Goal: Task Accomplishment & Management: Manage account settings

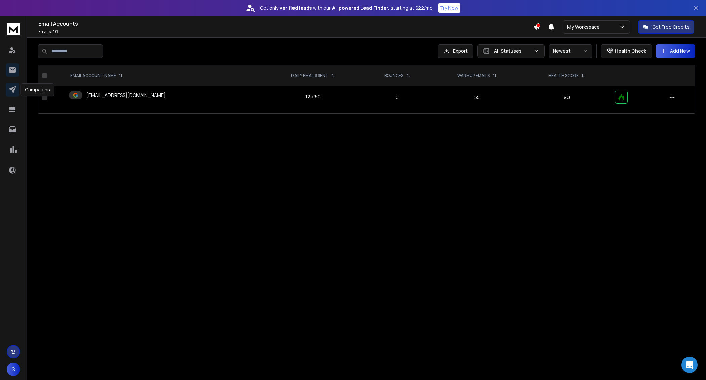
click at [12, 85] on link at bounding box center [12, 89] width 13 height 13
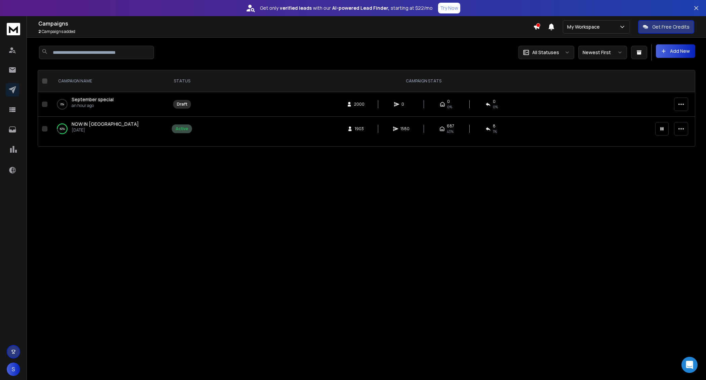
click at [107, 96] on span "September special" at bounding box center [93, 99] width 42 height 6
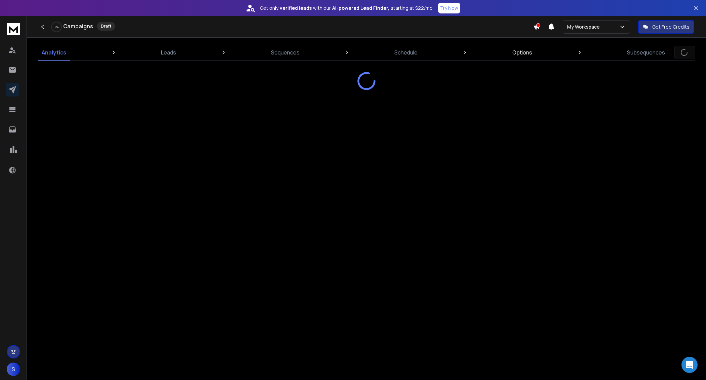
click at [518, 55] on p "Options" at bounding box center [522, 52] width 20 height 8
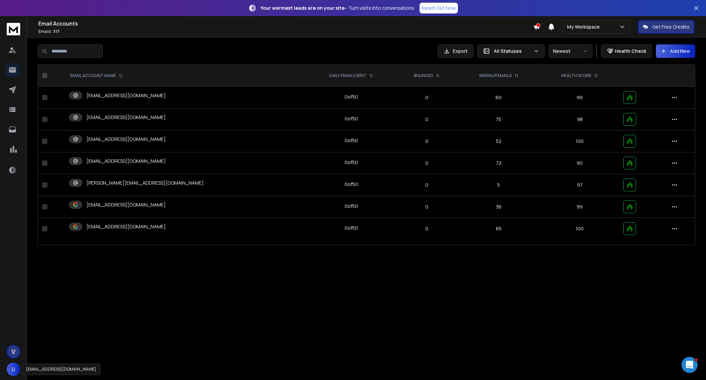
click at [18, 370] on span "IJ" at bounding box center [13, 368] width 13 height 13
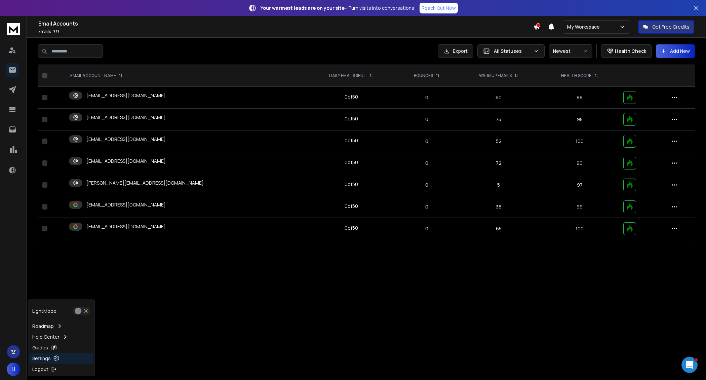
click at [52, 353] on div "Settings" at bounding box center [62, 358] width 64 height 11
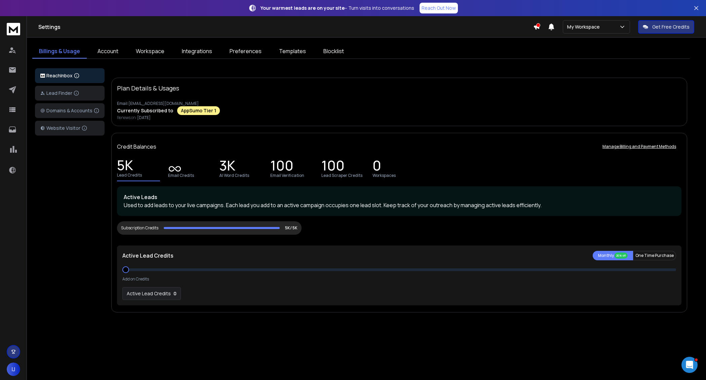
click at [214, 50] on link "Integrations" at bounding box center [197, 51] width 44 height 14
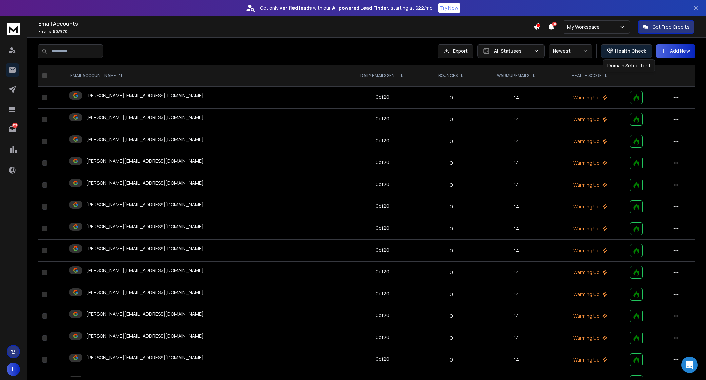
click at [622, 45] on button "Health Check" at bounding box center [626, 50] width 51 height 13
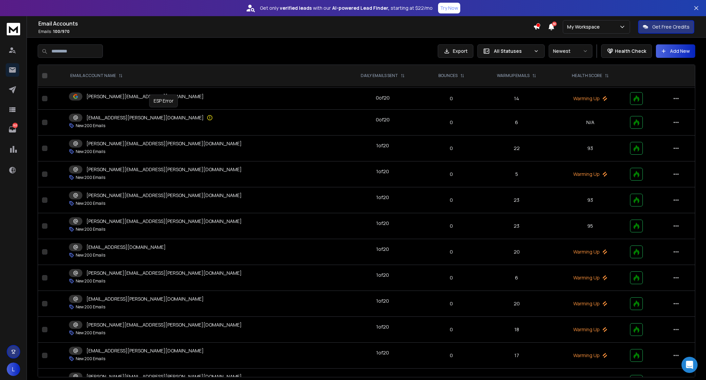
click at [206, 114] on icon at bounding box center [209, 117] width 7 height 7
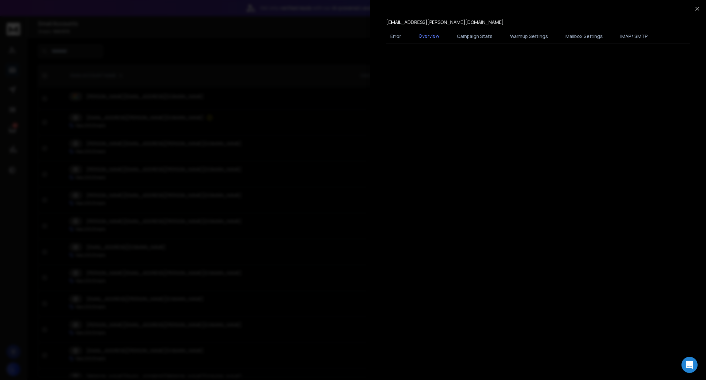
click at [250, 200] on div at bounding box center [353, 190] width 706 height 380
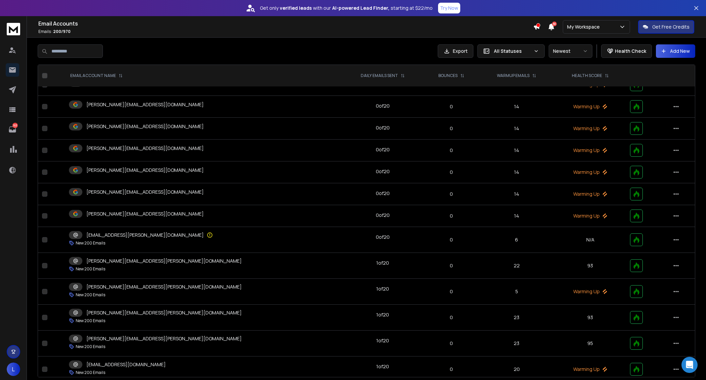
scroll to position [0, 0]
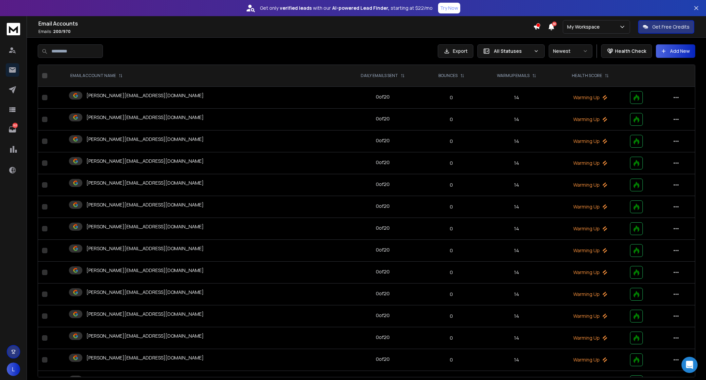
click at [19, 91] on div at bounding box center [13, 91] width 15 height 16
click at [17, 90] on link at bounding box center [12, 89] width 13 height 13
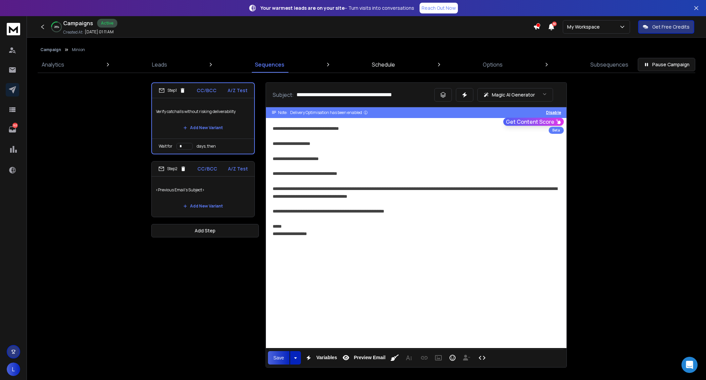
click at [383, 66] on p "Schedule" at bounding box center [383, 64] width 23 height 8
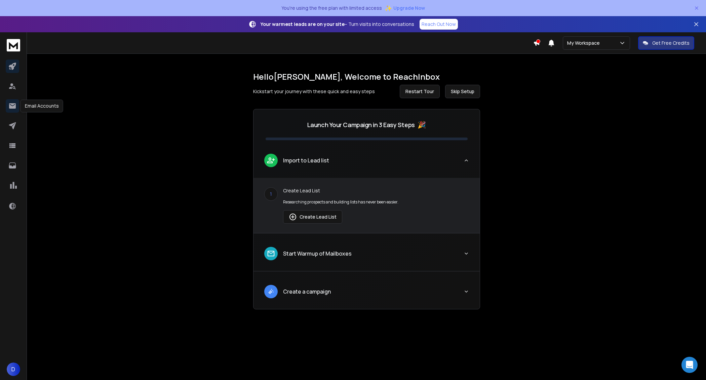
click at [9, 103] on icon at bounding box center [12, 105] width 7 height 5
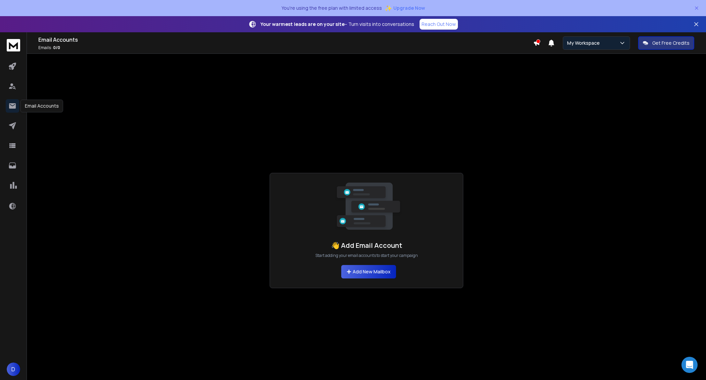
click at [588, 45] on p "My Workspace" at bounding box center [584, 43] width 35 height 7
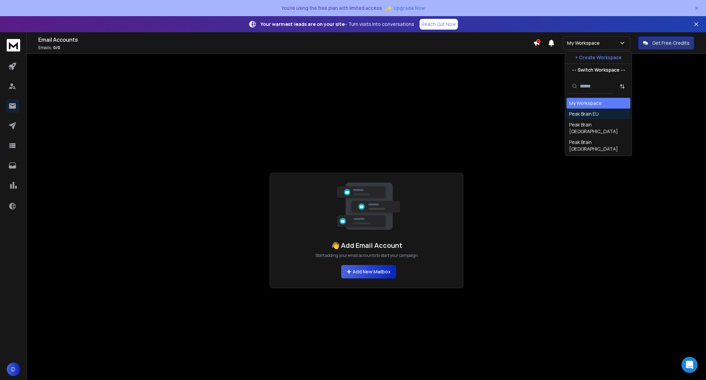
click at [591, 110] on div "Peak Brain EU" at bounding box center [598, 114] width 64 height 11
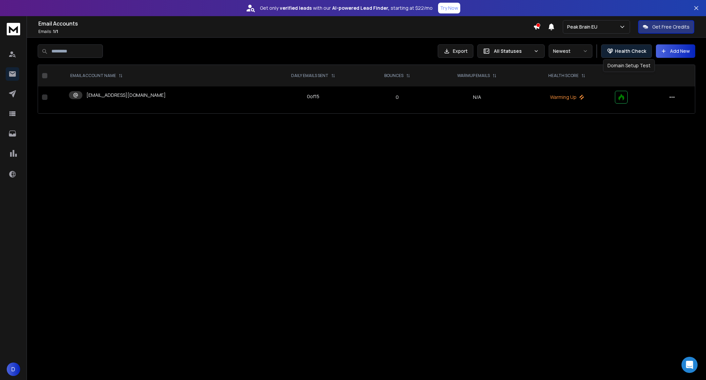
click at [609, 53] on icon at bounding box center [609, 51] width 7 height 7
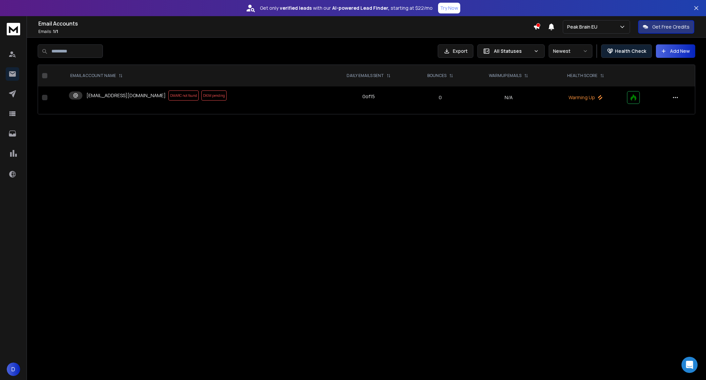
click at [115, 98] on div "info@neurofeedbackstockholm.se" at bounding box center [117, 95] width 97 height 8
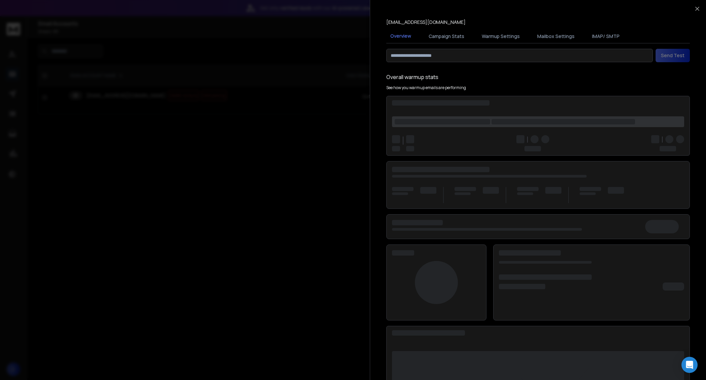
click at [603, 32] on button "IMAP/ SMTP" at bounding box center [606, 36] width 36 height 15
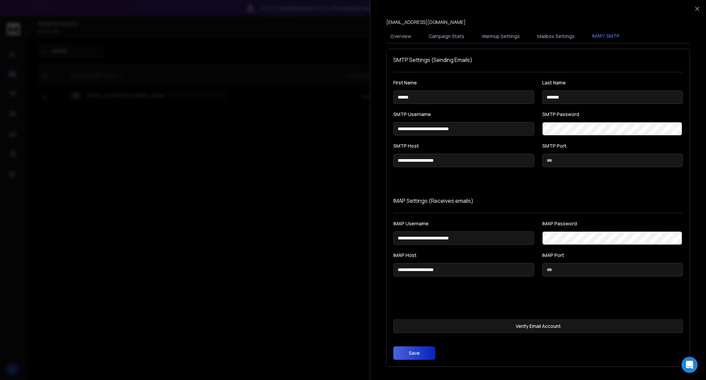
scroll to position [5, 0]
